Goal: Task Accomplishment & Management: Complete application form

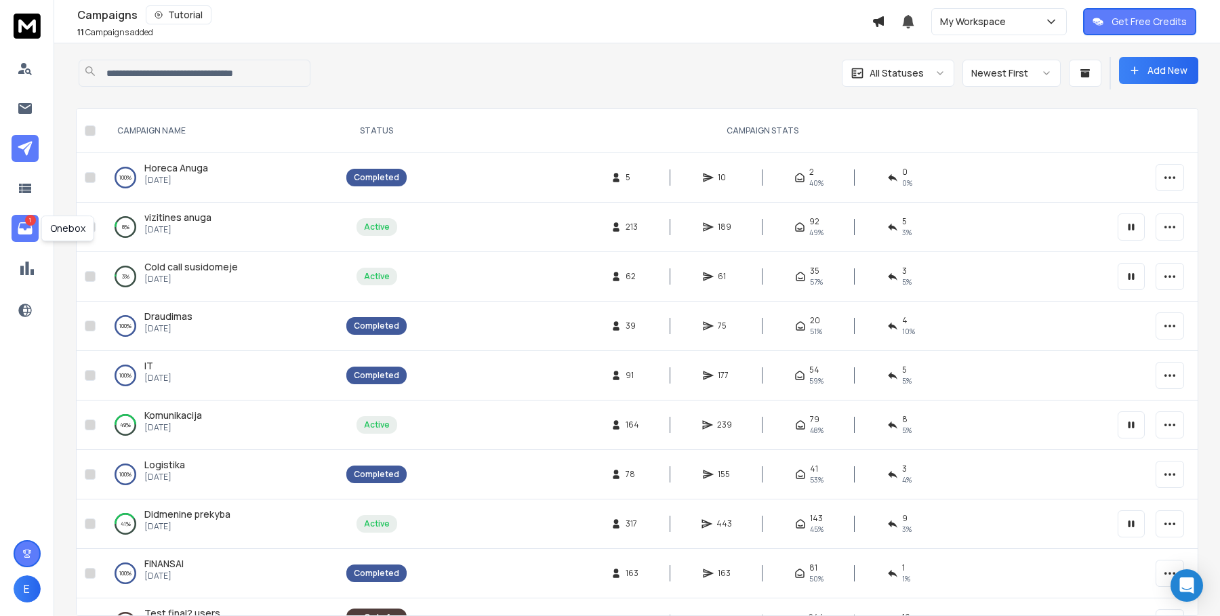
click at [18, 230] on icon at bounding box center [25, 228] width 14 height 12
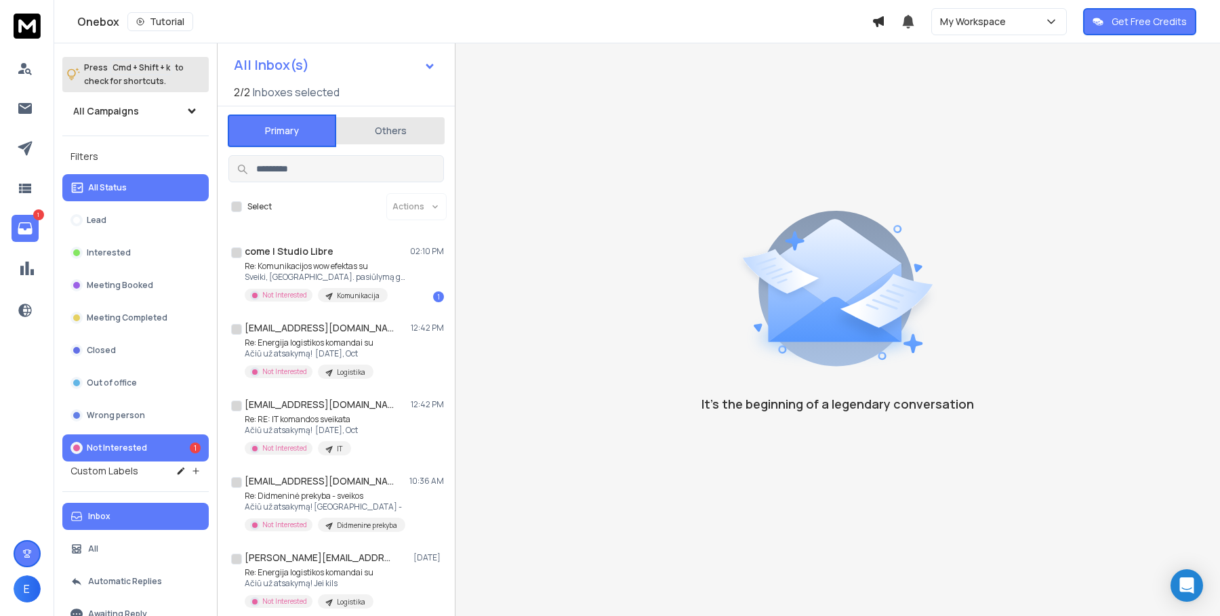
click at [159, 442] on button "Not Interested 1" at bounding box center [135, 447] width 146 height 27
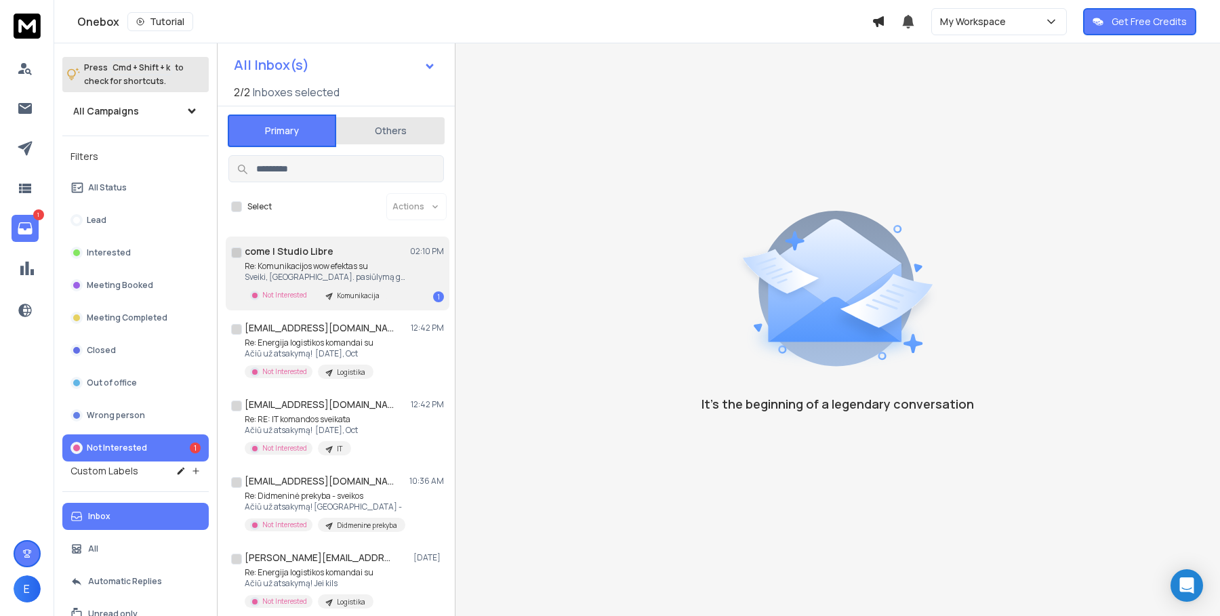
click at [405, 253] on div "come | Studio Libre 02:10 PM" at bounding box center [344, 252] width 199 height 14
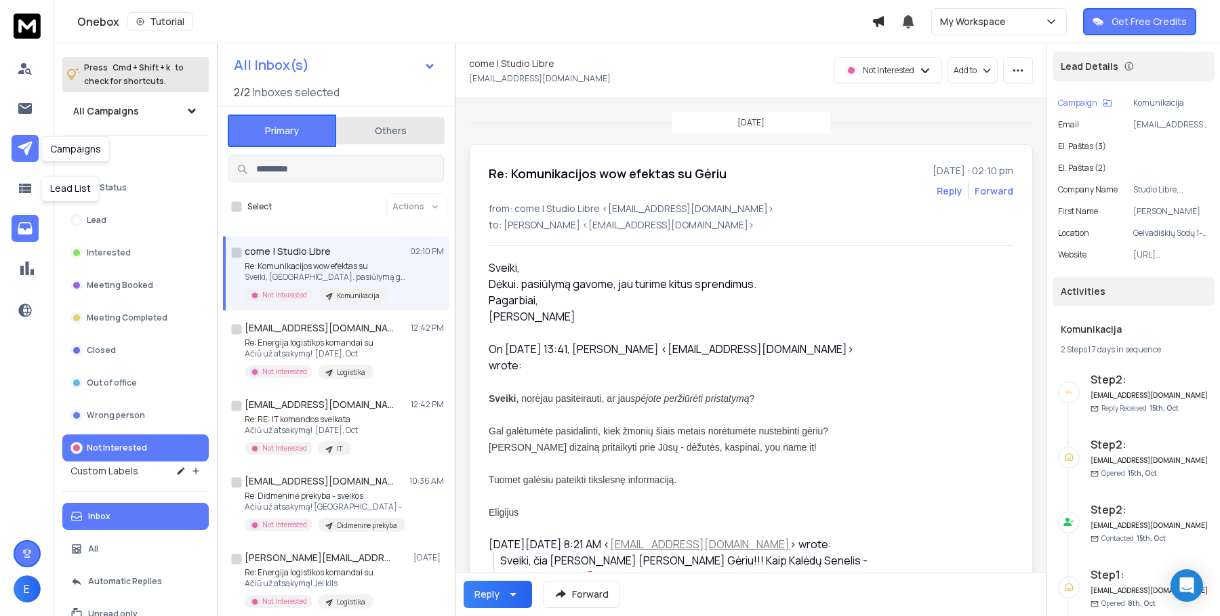
click at [17, 150] on icon at bounding box center [25, 148] width 16 height 16
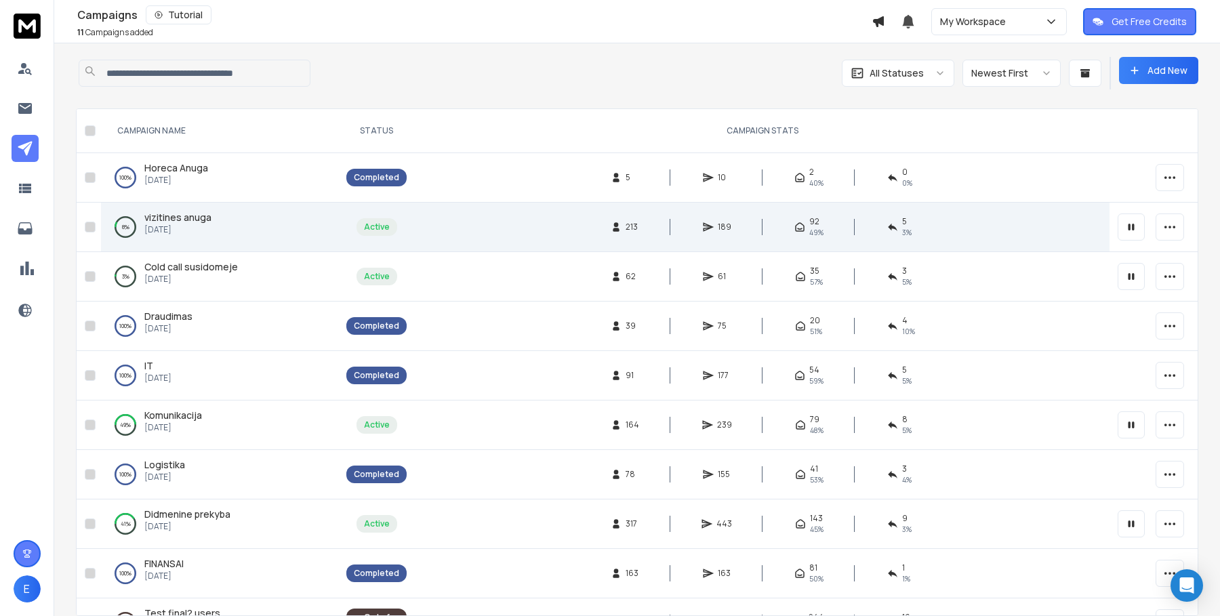
click at [485, 239] on td "213 189 92 49 % 5 3 %" at bounding box center [762, 227] width 694 height 49
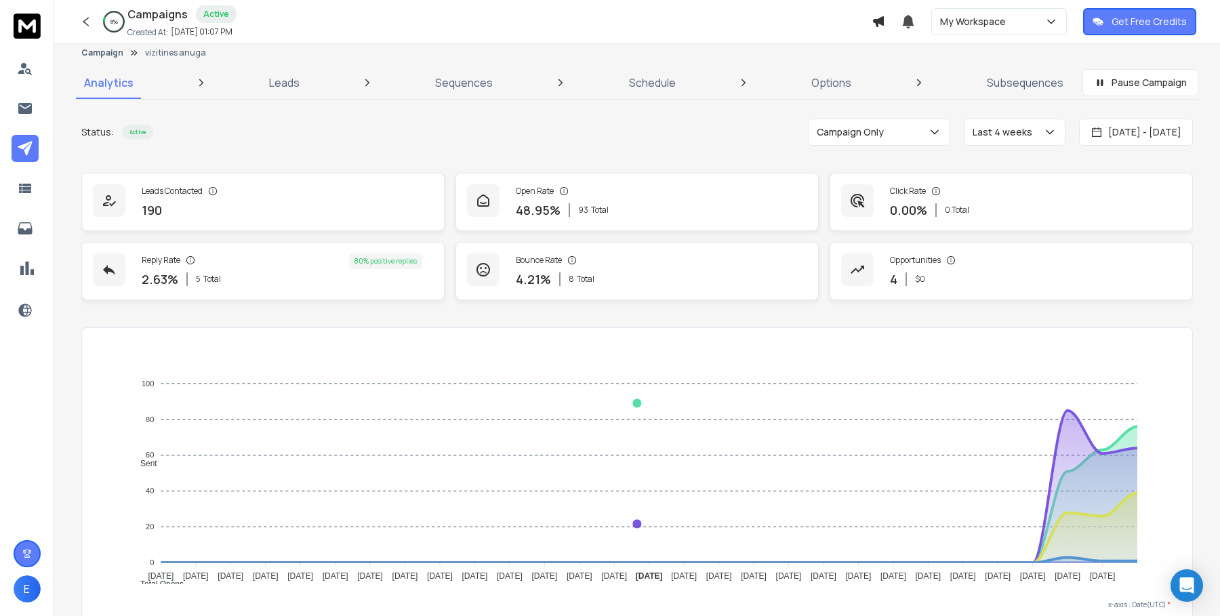
scroll to position [17, 0]
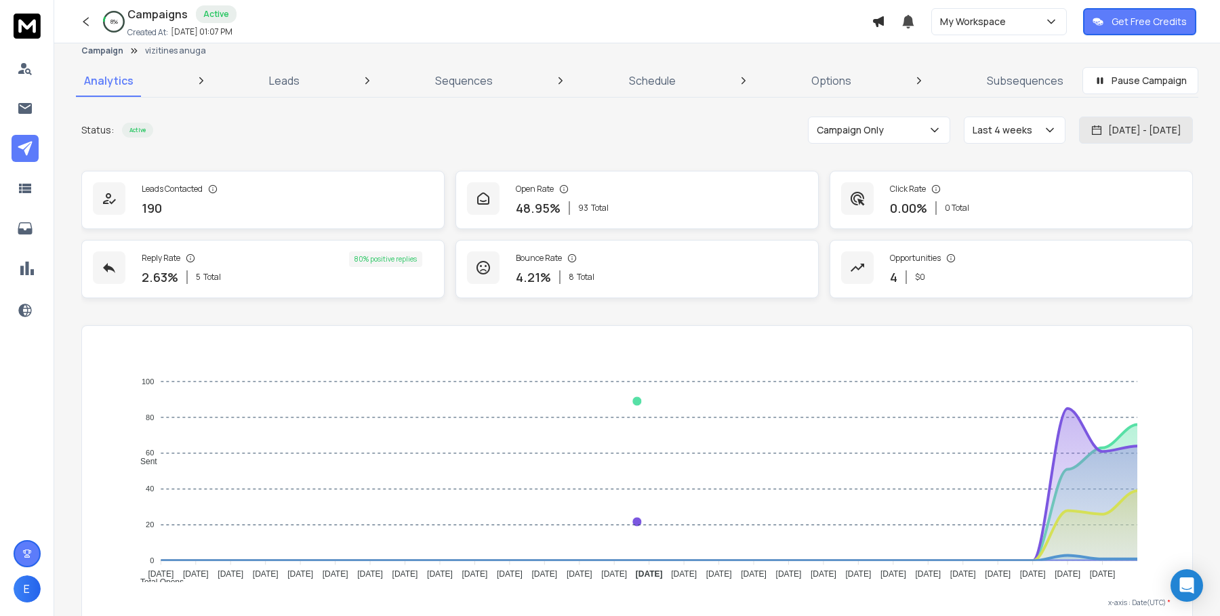
click at [1123, 142] on button "[DATE] - [DATE]" at bounding box center [1136, 130] width 114 height 27
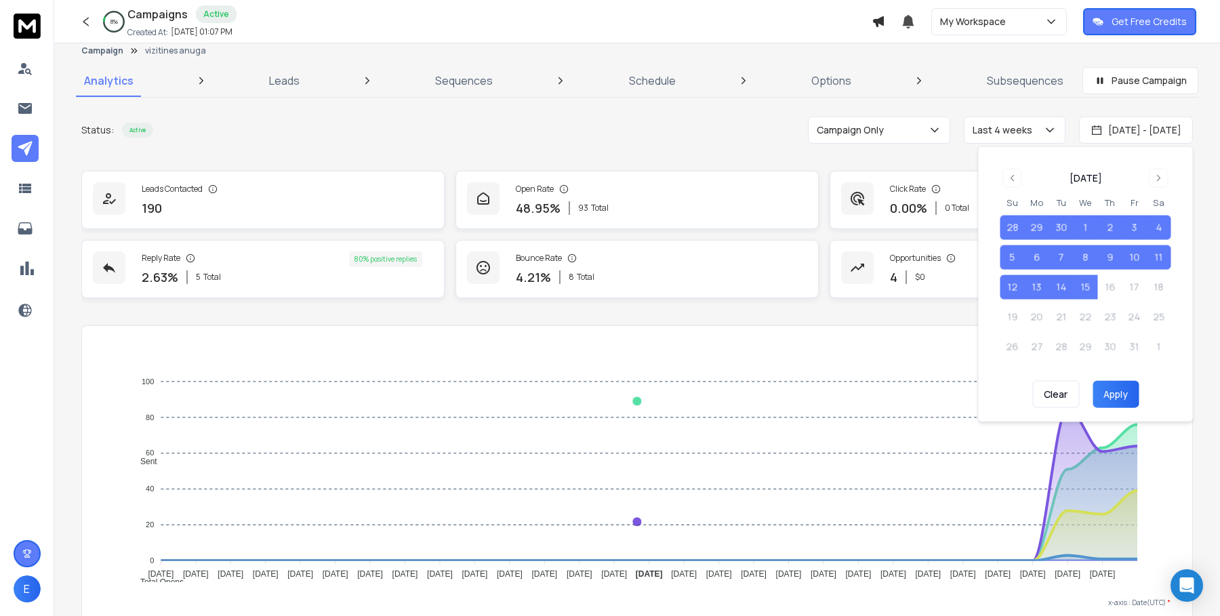
click at [1087, 294] on button "15" at bounding box center [1085, 287] width 24 height 24
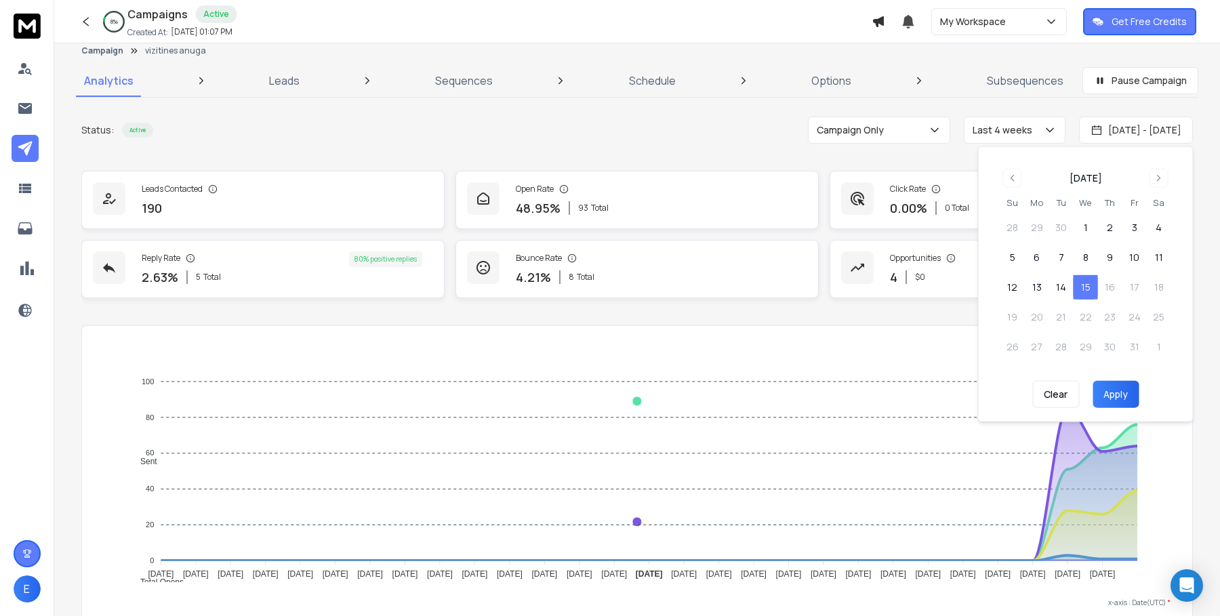
click at [1106, 395] on button "Apply" at bounding box center [1115, 394] width 46 height 27
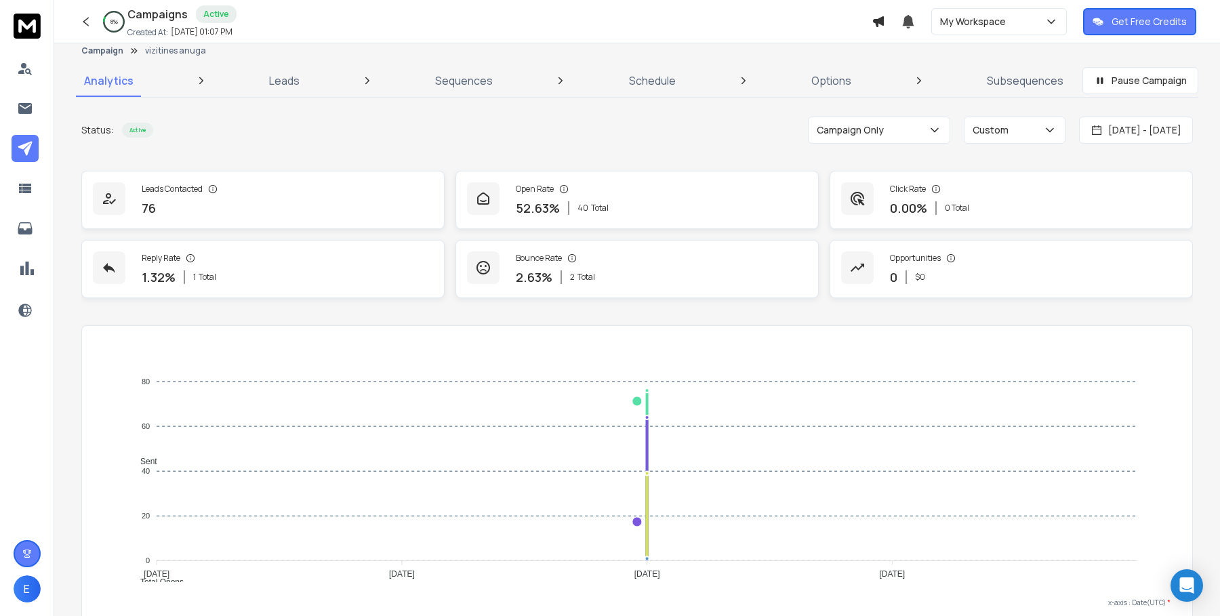
click at [989, 152] on div "Status: Active Pause Campaign Campaign Only Custom [DATE] - [DATE] Leads Contac…" at bounding box center [636, 464] width 1111 height 694
click at [987, 138] on button "Custom" at bounding box center [1014, 130] width 102 height 27
click at [967, 196] on div "Last 7 days" at bounding box center [960, 202] width 51 height 14
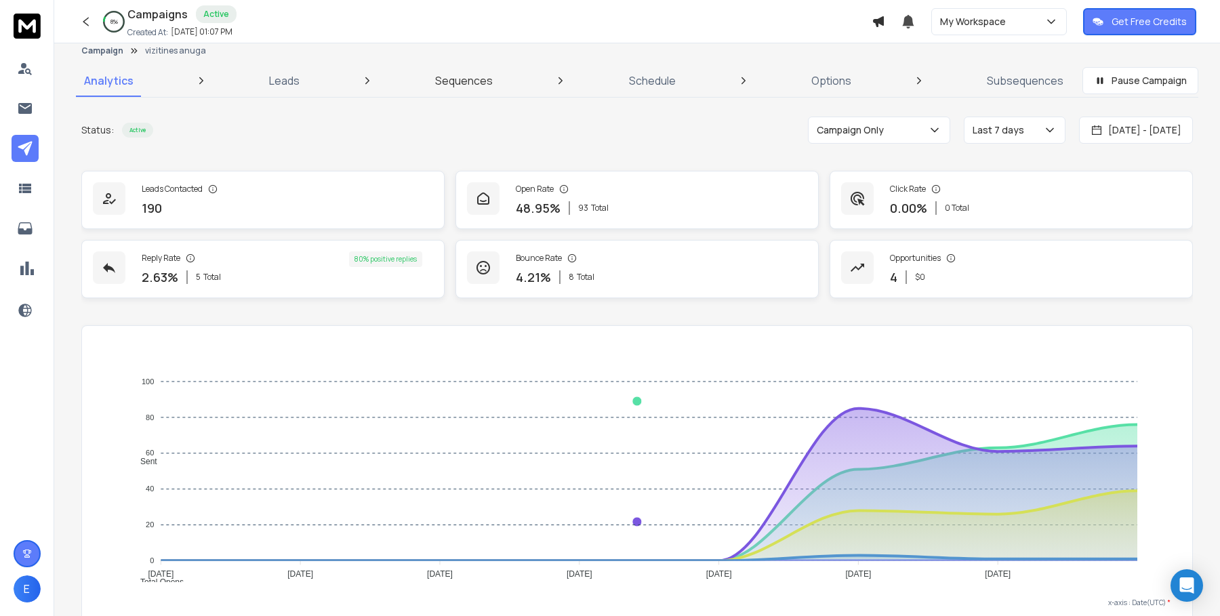
click at [478, 86] on p "Sequences" at bounding box center [464, 80] width 58 height 16
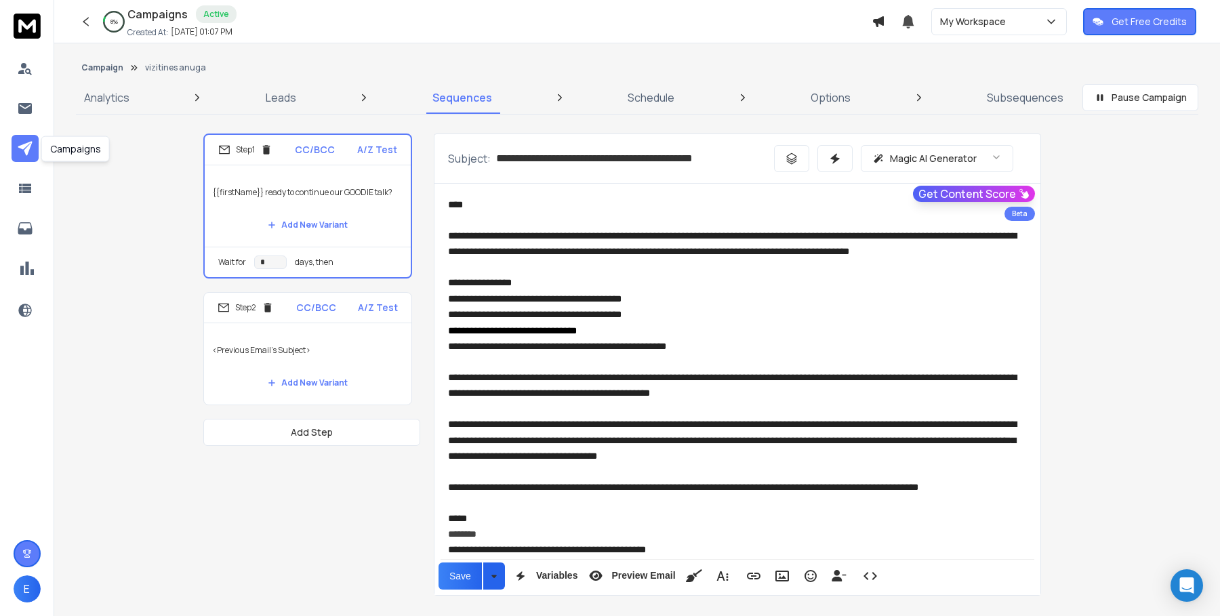
click at [29, 143] on icon at bounding box center [25, 148] width 16 height 16
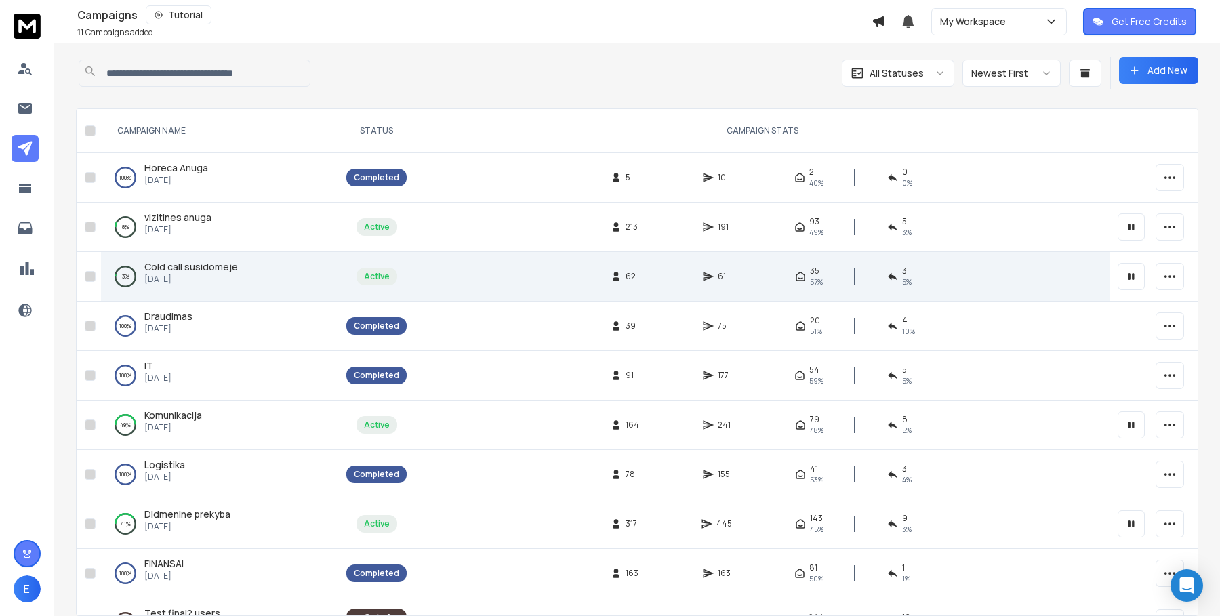
click at [470, 280] on div "62 61 35 57 % 3 5 %" at bounding box center [762, 277] width 678 height 22
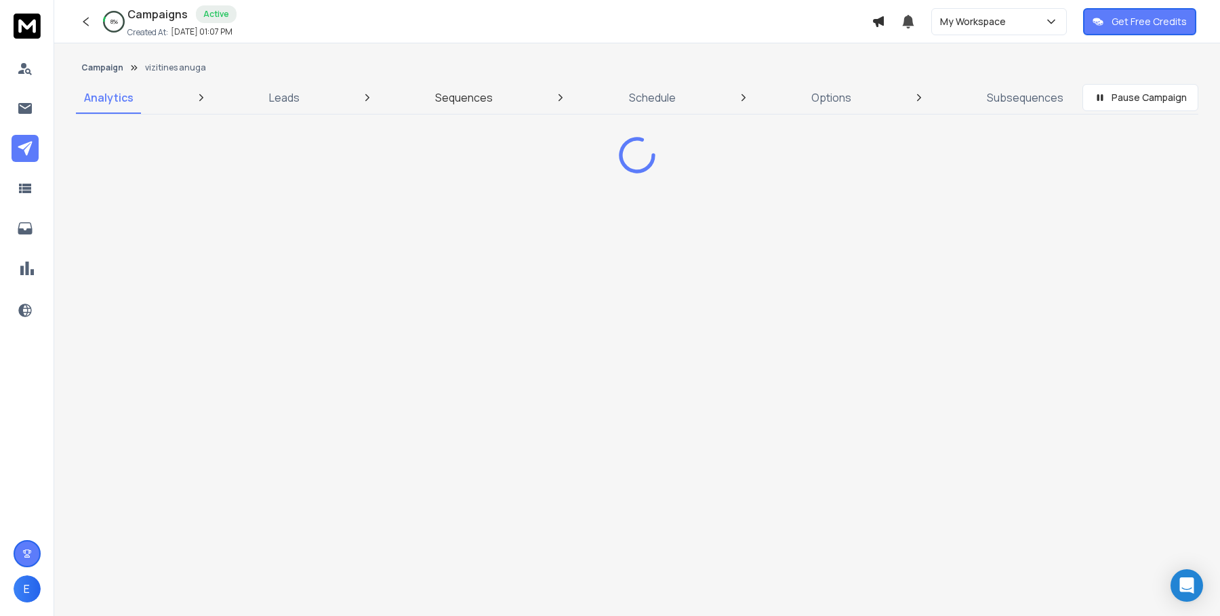
click at [488, 97] on p "Sequences" at bounding box center [464, 97] width 58 height 16
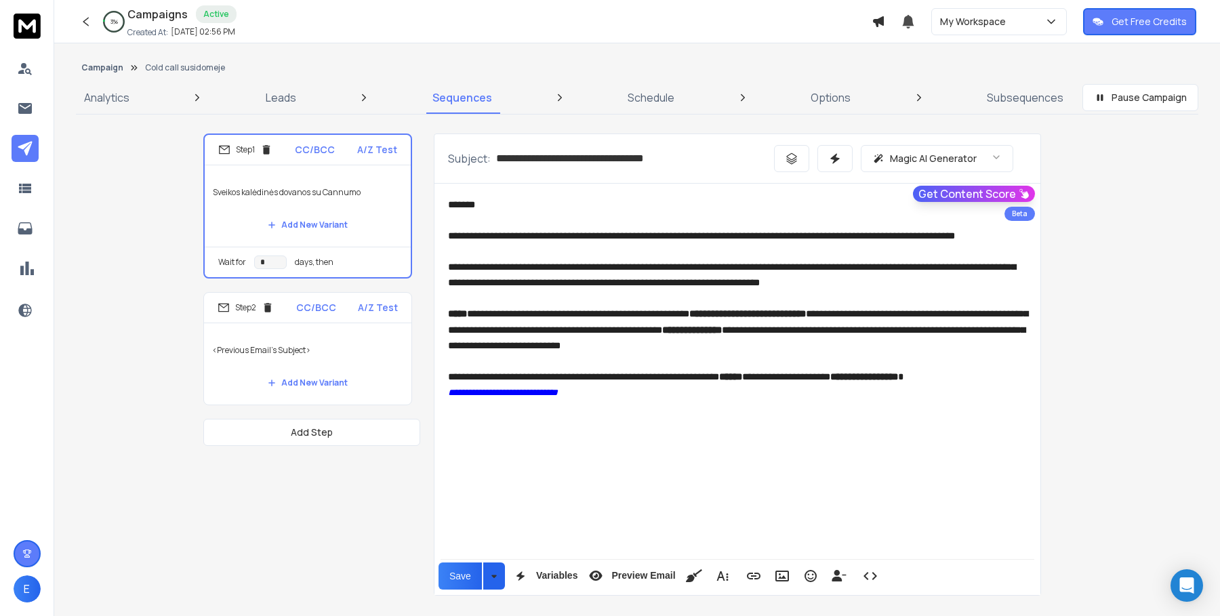
click at [355, 352] on p "<Previous Email's Subject>" at bounding box center [307, 350] width 191 height 38
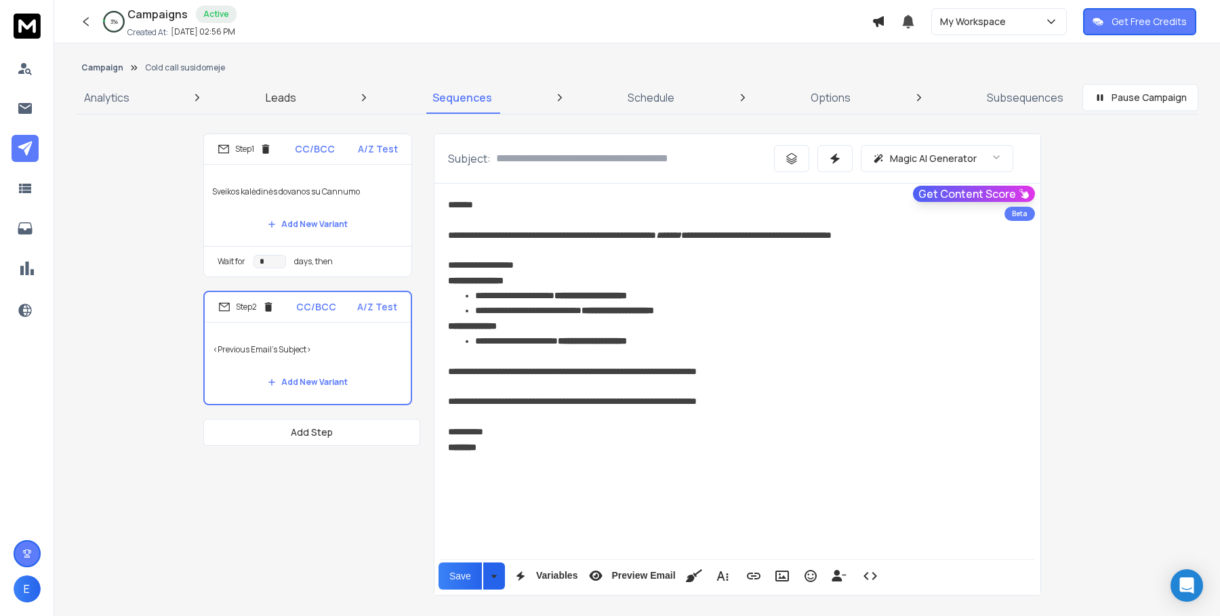
click at [293, 90] on p "Leads" at bounding box center [281, 97] width 30 height 16
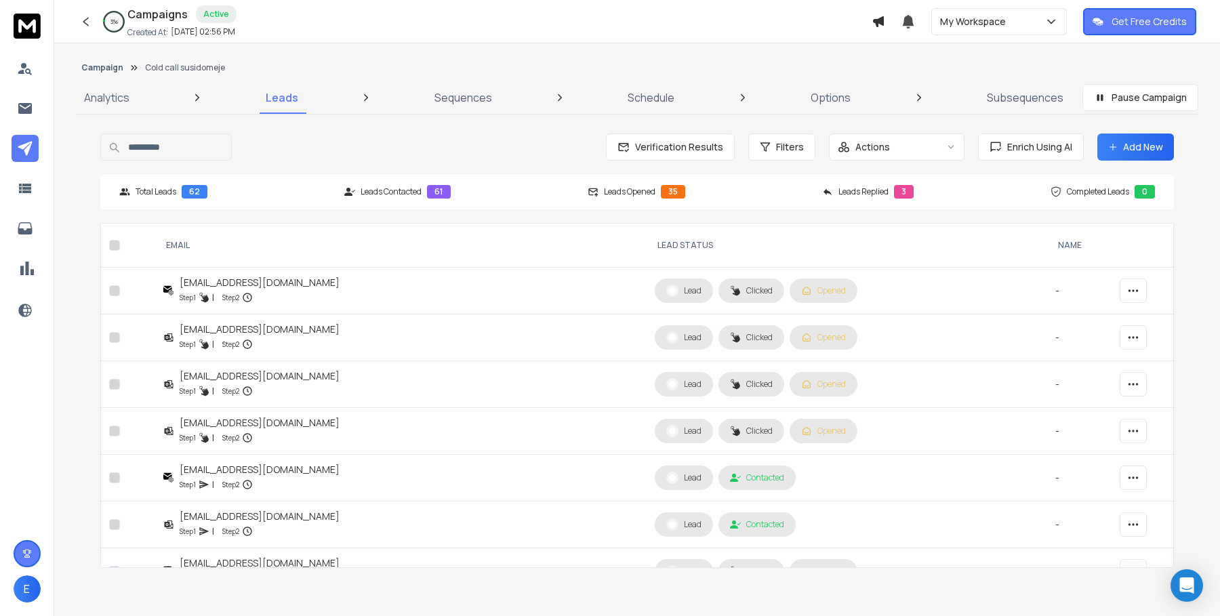
click at [1140, 145] on button "Add New" at bounding box center [1135, 146] width 77 height 27
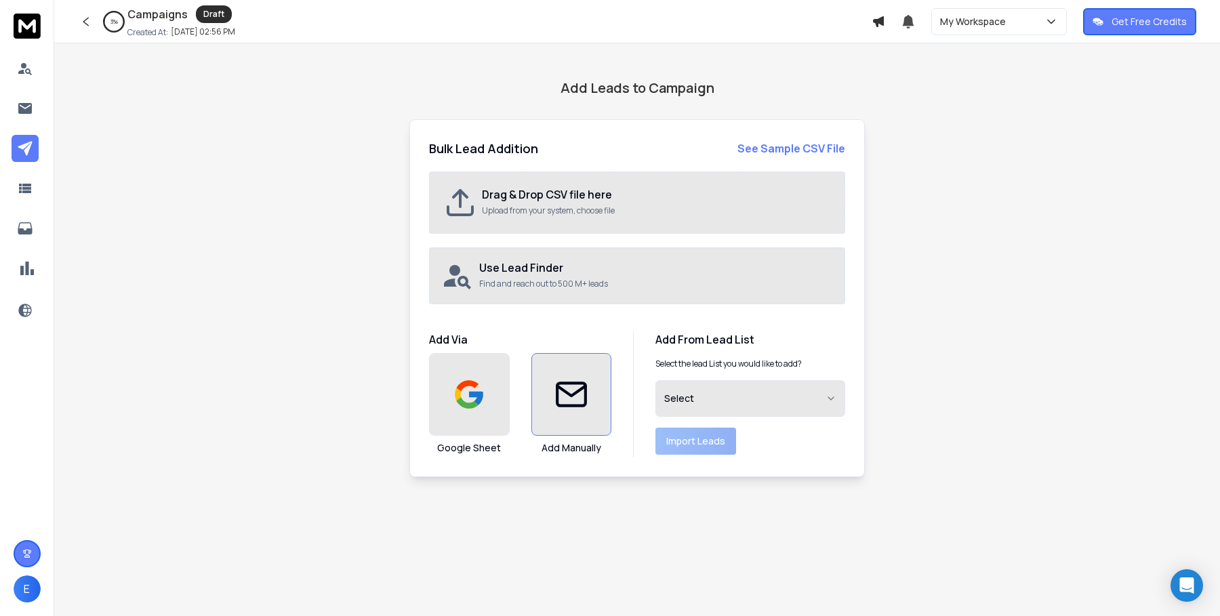
click at [564, 428] on div at bounding box center [571, 394] width 81 height 83
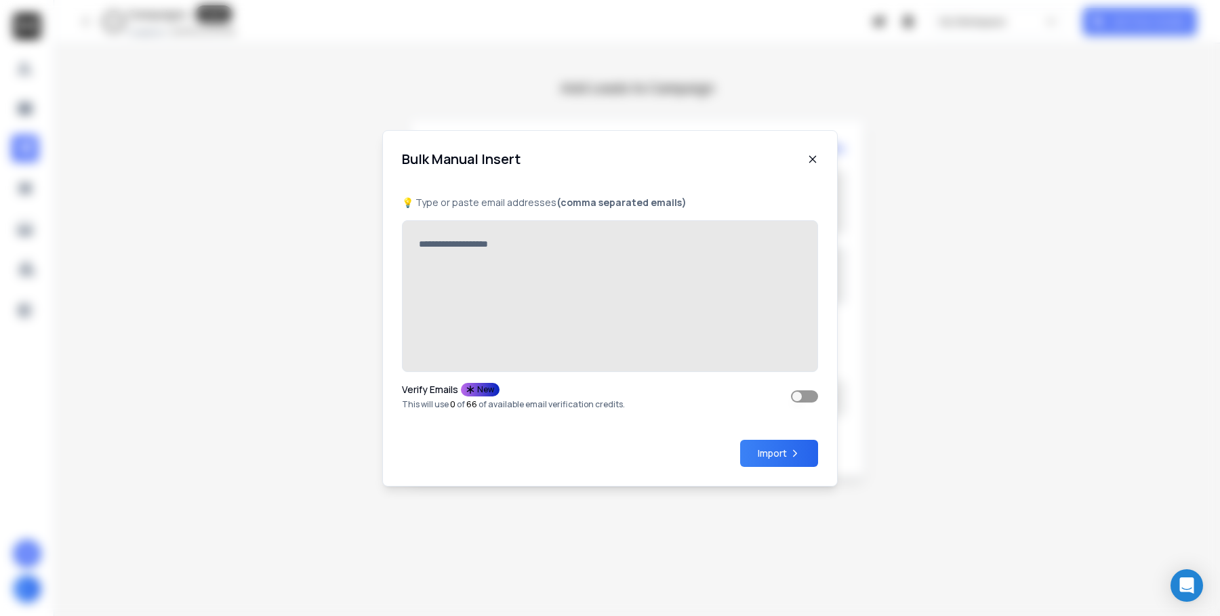
click at [499, 260] on textarea at bounding box center [610, 296] width 416 height 152
paste textarea "**********"
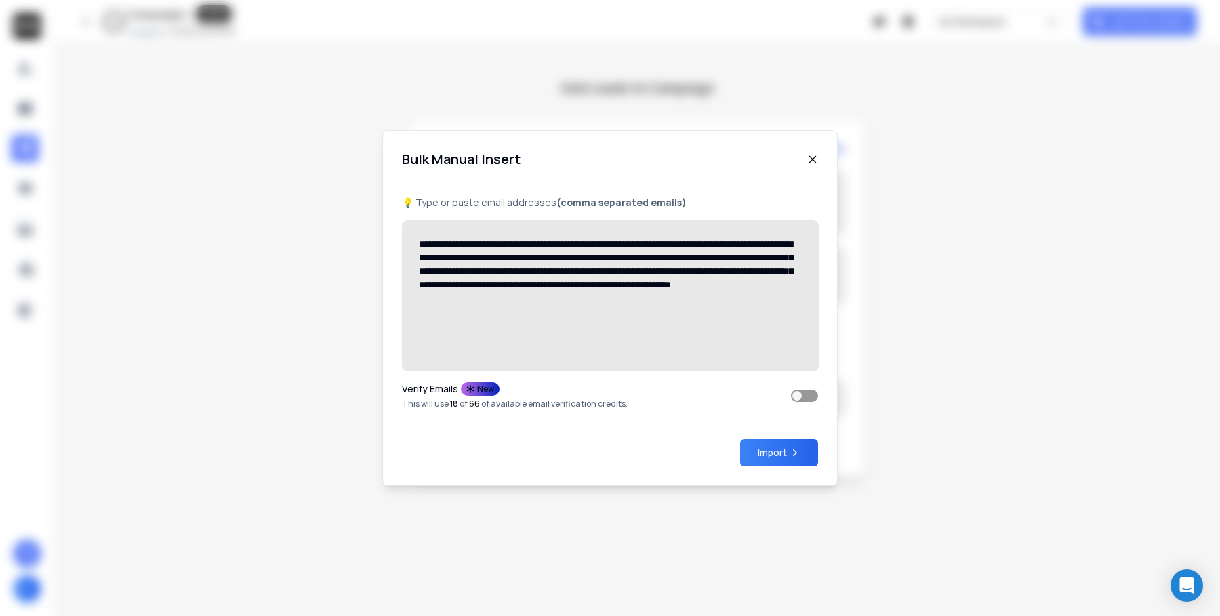
type textarea "**********"
click at [793, 456] on icon "submit" at bounding box center [794, 452] width 11 height 11
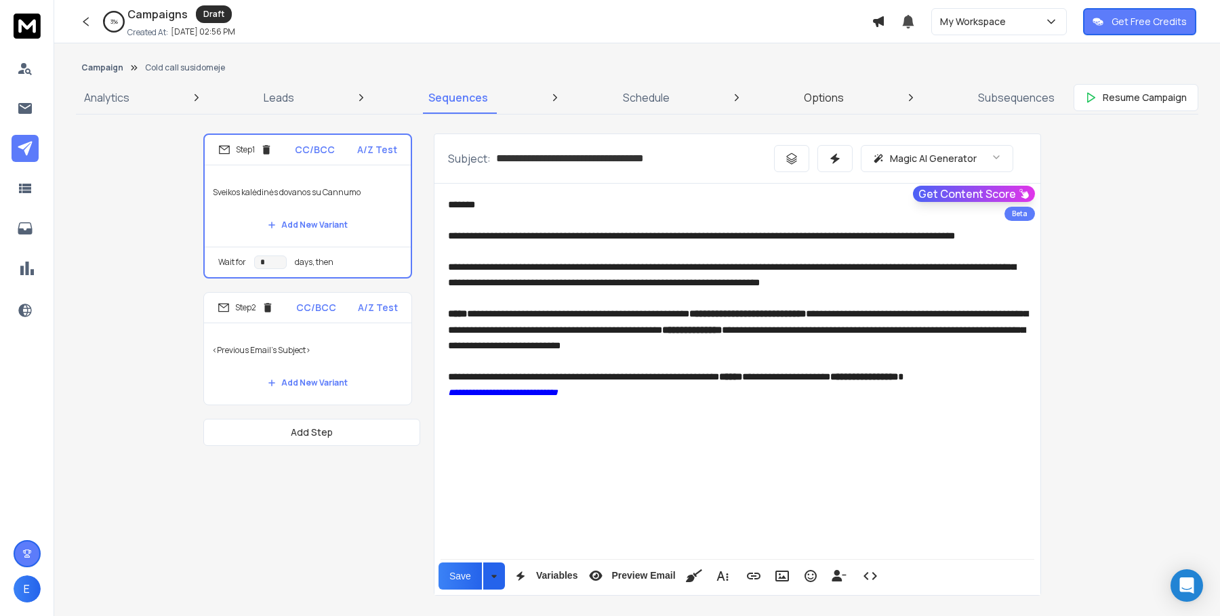
click at [852, 100] on link "Options" at bounding box center [823, 97] width 56 height 33
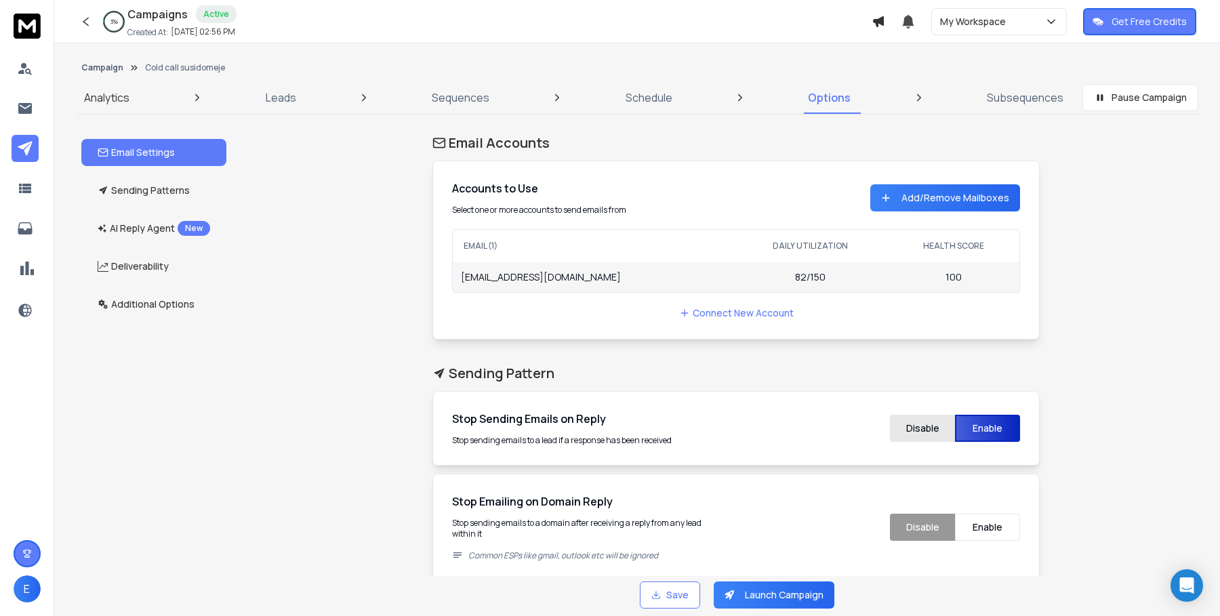
click at [129, 88] on link "Analytics" at bounding box center [107, 97] width 62 height 33
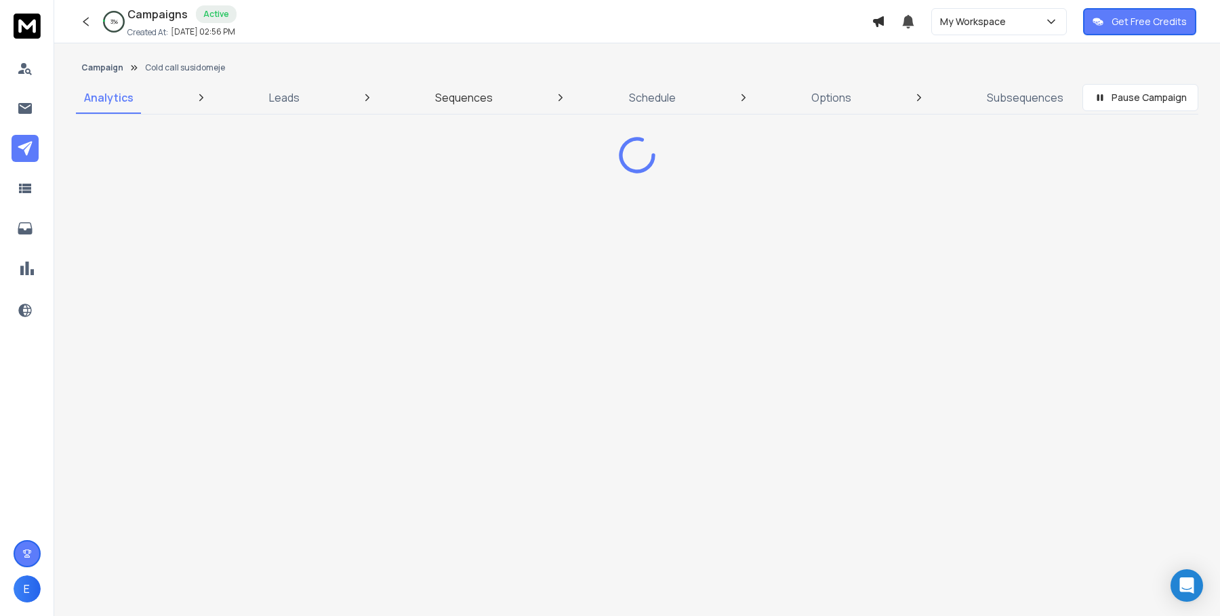
click at [465, 107] on link "Sequences" at bounding box center [464, 97] width 74 height 33
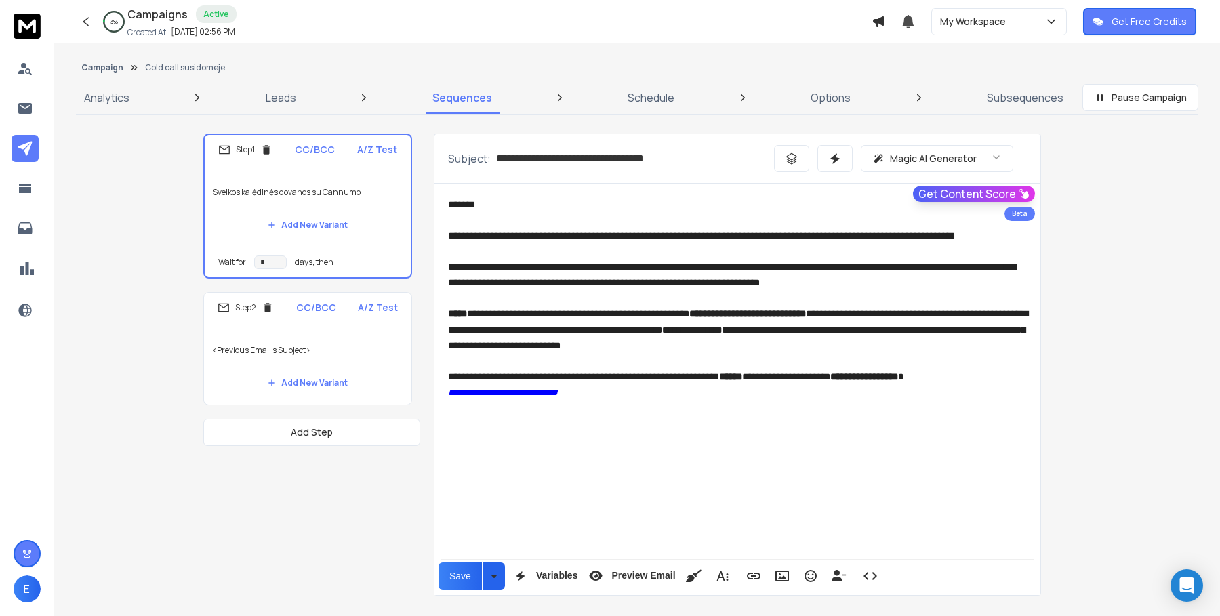
click at [299, 350] on p "<Previous Email's Subject>" at bounding box center [307, 350] width 191 height 38
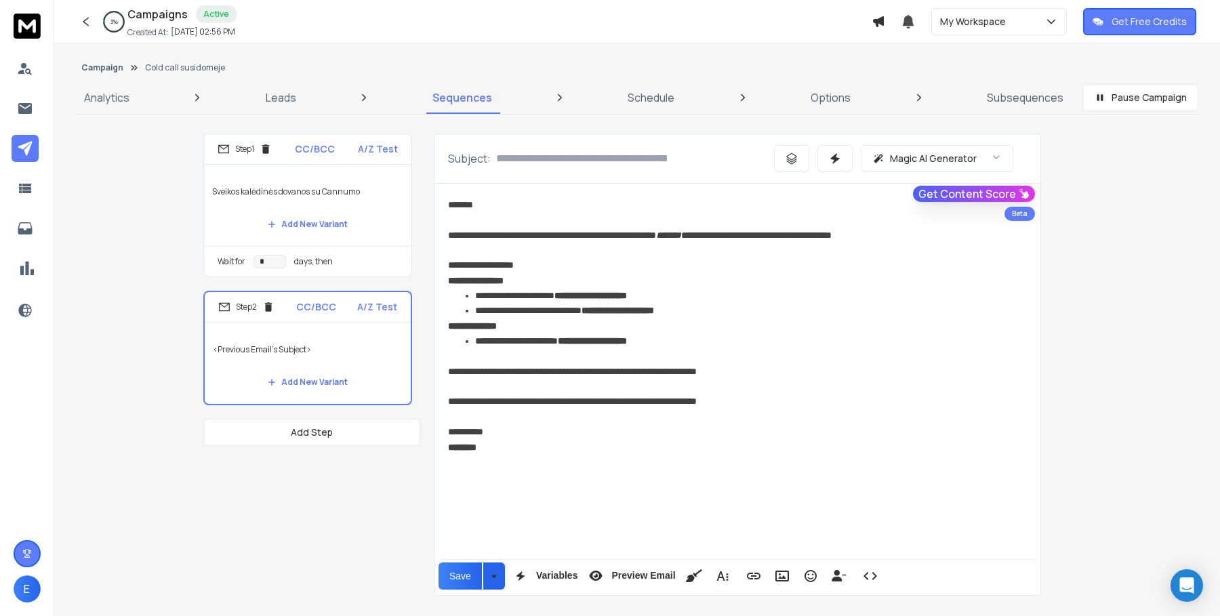
click at [950, 190] on button "Get Content Score" at bounding box center [974, 194] width 122 height 16
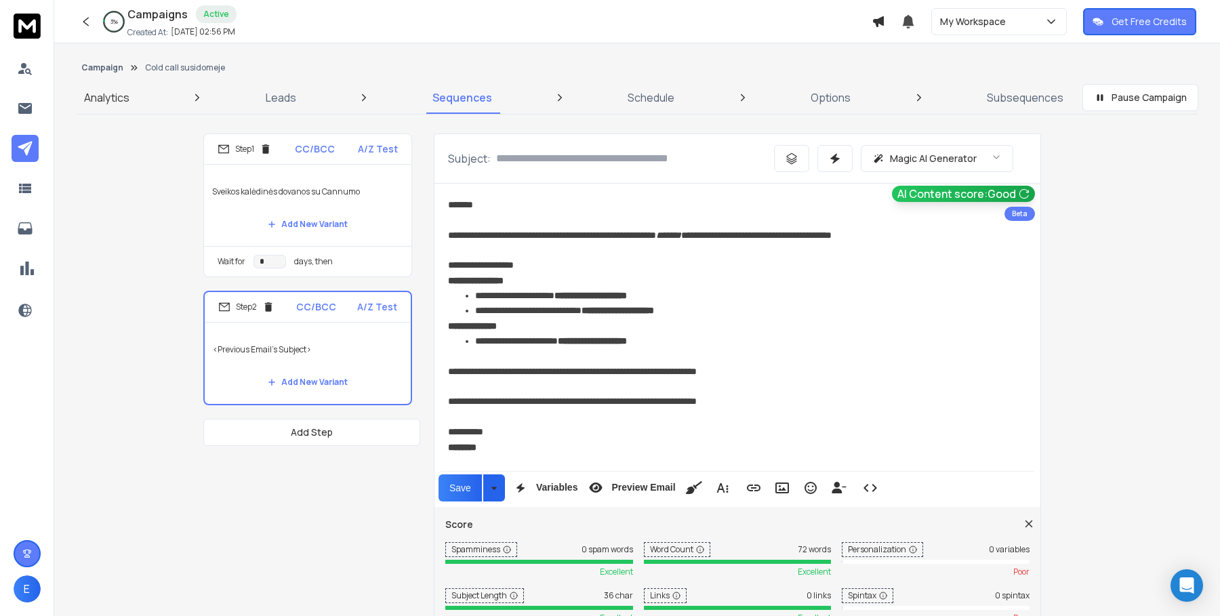
click at [92, 104] on p "Analytics" at bounding box center [106, 97] width 45 height 16
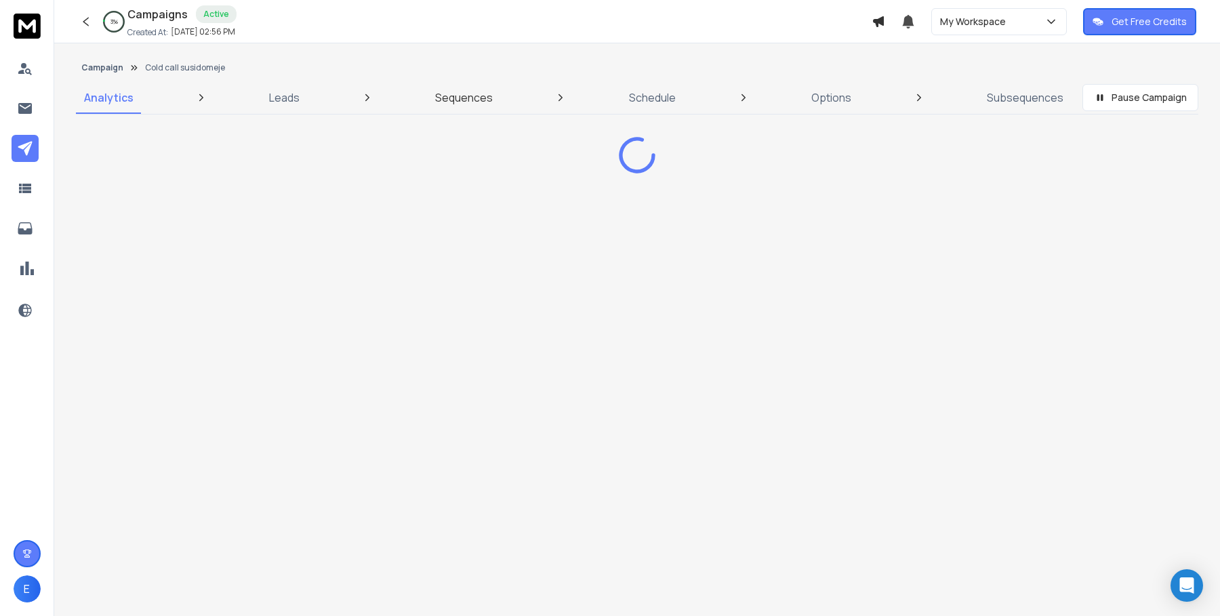
click at [450, 97] on p "Sequences" at bounding box center [464, 97] width 58 height 16
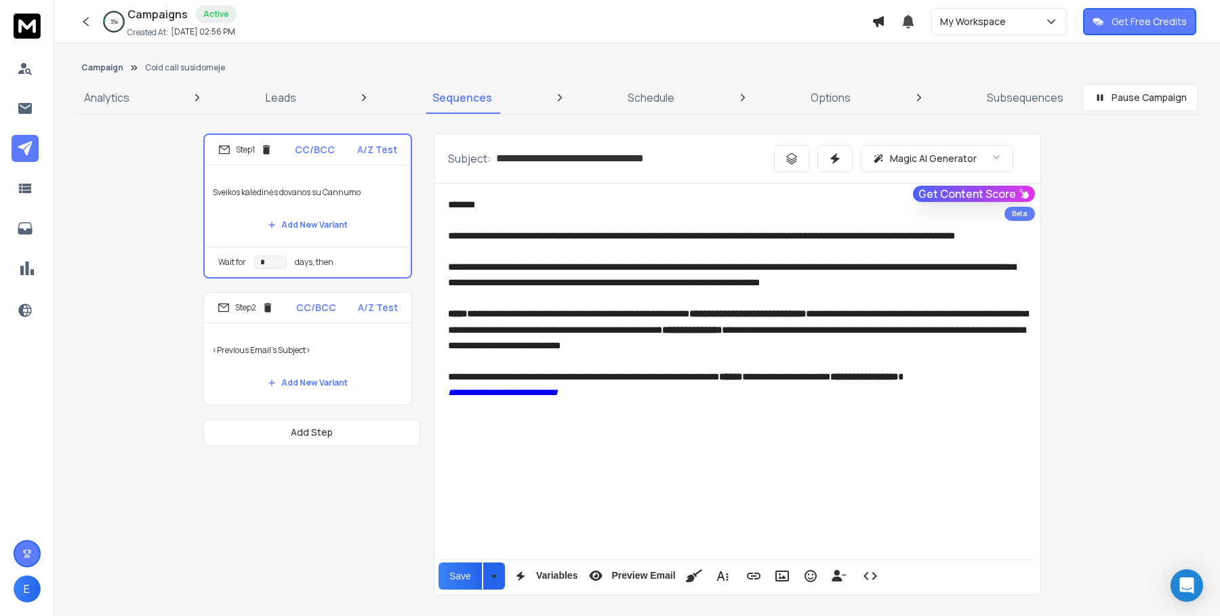
click at [984, 192] on button "Get Content Score" at bounding box center [974, 194] width 122 height 16
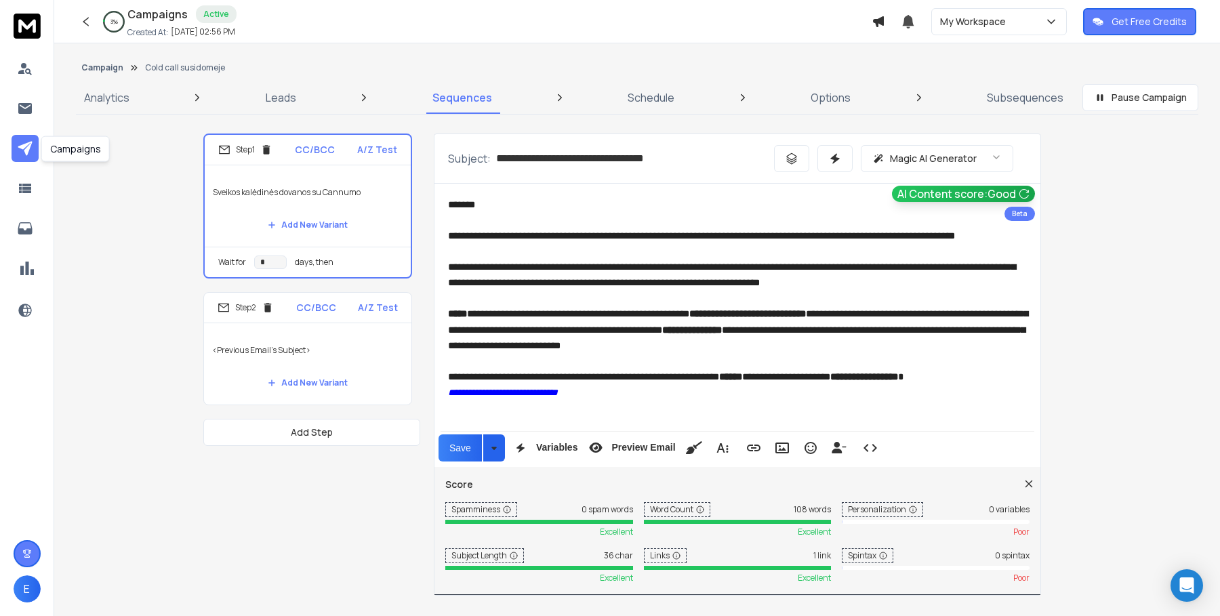
click at [20, 140] on icon at bounding box center [25, 148] width 16 height 16
